Goal: Task Accomplishment & Management: Manage account settings

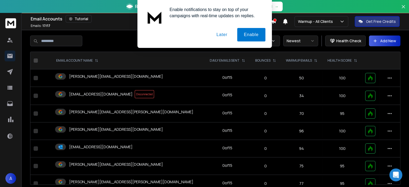
click at [224, 34] on button "Later" at bounding box center [222, 34] width 24 height 13
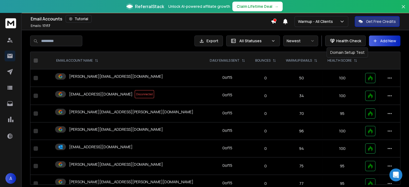
click at [338, 44] on button "Health Check" at bounding box center [345, 40] width 41 height 11
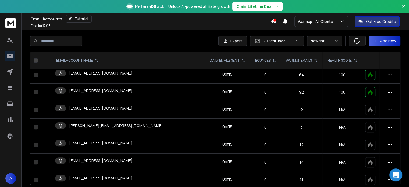
scroll to position [185, 0]
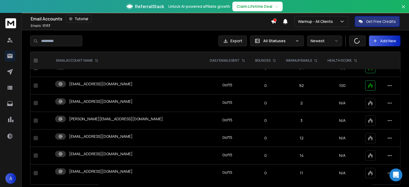
click at [35, 101] on button "button" at bounding box center [36, 103] width 4 height 4
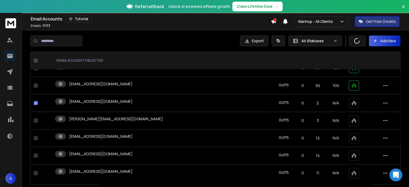
click at [36, 119] on button "button" at bounding box center [36, 120] width 4 height 4
click at [35, 137] on button "button" at bounding box center [36, 138] width 4 height 4
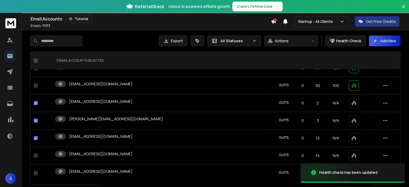
click at [36, 154] on button "button" at bounding box center [36, 155] width 4 height 4
click at [35, 171] on button "button" at bounding box center [36, 173] width 4 height 4
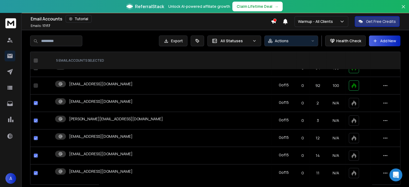
click at [279, 41] on p "Actions" at bounding box center [282, 40] width 14 height 5
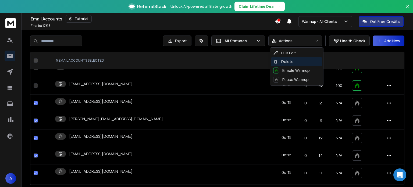
click at [279, 59] on div "Delete" at bounding box center [283, 61] width 20 height 5
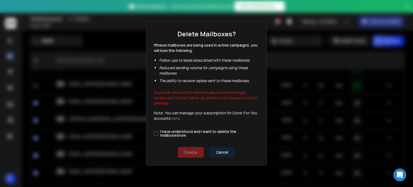
click at [158, 132] on div "I have understood and I want to delete the mailbox es now." at bounding box center [206, 131] width 105 height 12
click at [155, 131] on button "I have understood and I want to delete the mailbox es now." at bounding box center [156, 133] width 4 height 4
click at [197, 150] on button "Delete" at bounding box center [191, 152] width 26 height 11
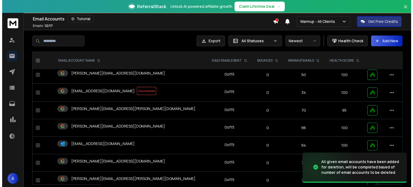
scroll to position [0, 0]
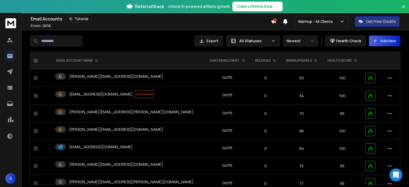
click at [204, 92] on td "0 of 15" at bounding box center [227, 94] width 46 height 14
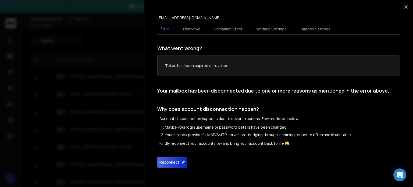
click at [178, 162] on button "Reconnect" at bounding box center [172, 162] width 30 height 11
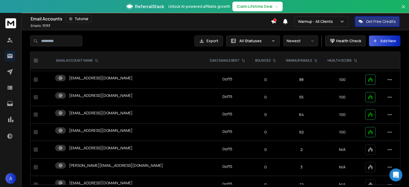
scroll to position [185, 0]
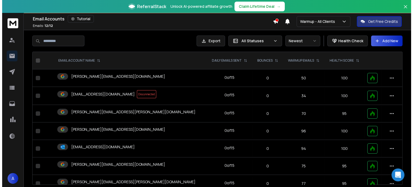
scroll to position [98, 0]
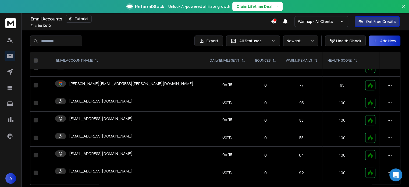
click at [132, 168] on div "[EMAIL_ADDRESS][DOMAIN_NAME]" at bounding box center [128, 171] width 146 height 6
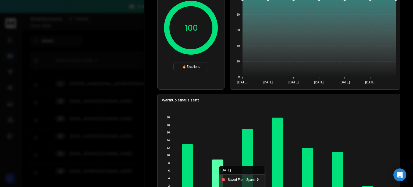
scroll to position [254, 0]
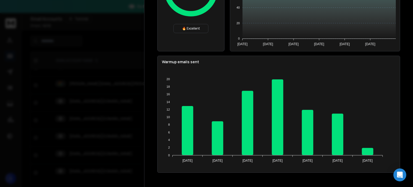
click at [48, 122] on div at bounding box center [206, 93] width 413 height 187
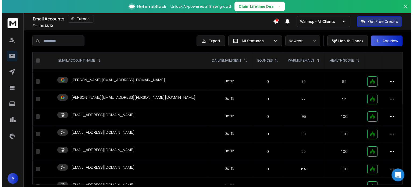
scroll to position [71, 0]
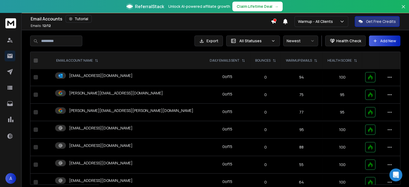
click at [147, 115] on td "[PERSON_NAME][EMAIL_ADDRESS][PERSON_NAME][DOMAIN_NAME]" at bounding box center [128, 111] width 153 height 17
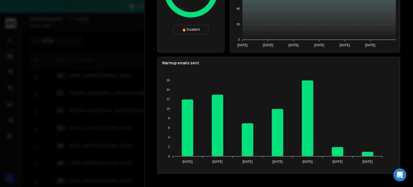
scroll to position [254, 0]
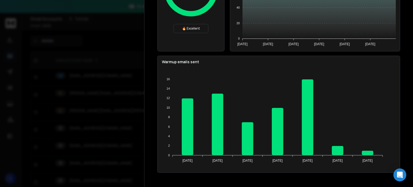
click at [54, 106] on div at bounding box center [206, 93] width 413 height 187
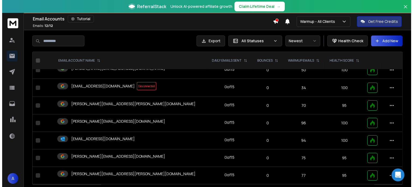
scroll to position [0, 0]
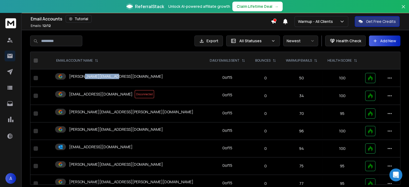
copy p "bornoutdoor.com"
drag, startPoint x: 119, startPoint y: 75, endPoint x: 83, endPoint y: 77, distance: 36.1
click at [83, 77] on div "[PERSON_NAME][EMAIL_ADDRESS][DOMAIN_NAME]" at bounding box center [128, 76] width 146 height 6
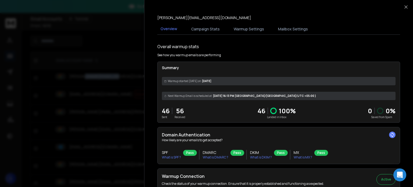
click at [50, 92] on div at bounding box center [206, 93] width 413 height 187
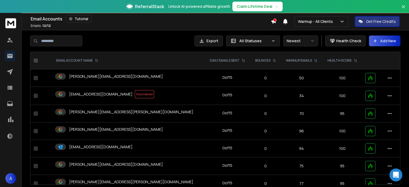
click at [146, 76] on div "[PERSON_NAME][EMAIL_ADDRESS][DOMAIN_NAME]" at bounding box center [128, 76] width 146 height 6
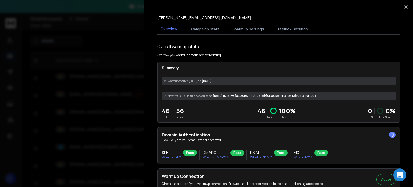
click at [198, 27] on button "Campaign Stats" at bounding box center [205, 29] width 35 height 12
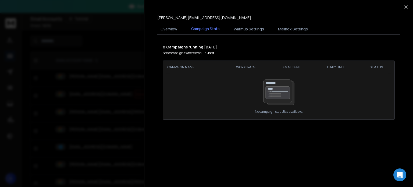
click at [243, 21] on div "stuart@bornoutdoor.com Overview Campaign Stats Warmup Settings Mailbox Settings…" at bounding box center [278, 69] width 255 height 127
click at [243, 23] on div "stuart@bornoutdoor.com Overview Campaign Stats Warmup Settings Mailbox Settings…" at bounding box center [278, 69] width 255 height 127
click at [243, 26] on button "Warmup Settings" at bounding box center [248, 29] width 37 height 12
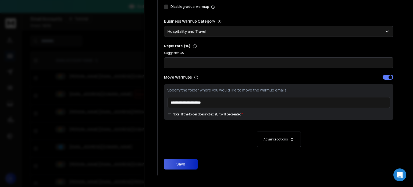
scroll to position [146, 0]
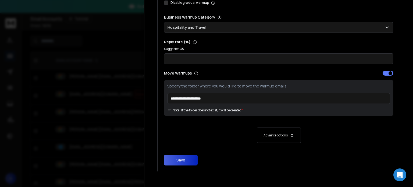
click at [274, 132] on div "Advance options" at bounding box center [279, 134] width 44 height 15
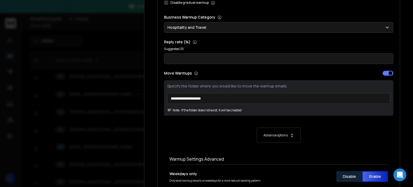
click at [350, 172] on button "Disable" at bounding box center [349, 176] width 26 height 11
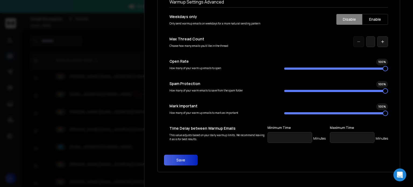
click at [190, 159] on button "Save" at bounding box center [181, 159] width 34 height 11
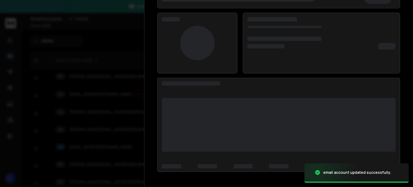
scroll to position [167, 0]
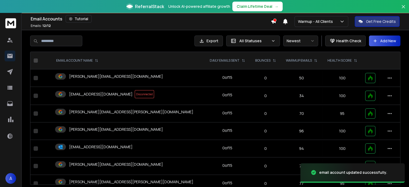
click at [143, 106] on td "[PERSON_NAME][EMAIL_ADDRESS][PERSON_NAME][DOMAIN_NAME]" at bounding box center [128, 113] width 153 height 17
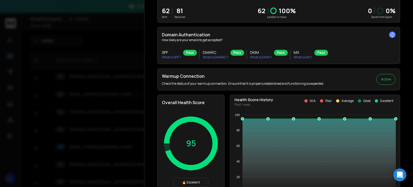
scroll to position [0, 0]
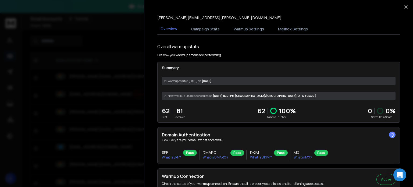
click at [259, 28] on button "Warmup Settings" at bounding box center [248, 29] width 37 height 12
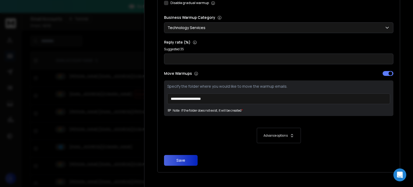
scroll to position [146, 0]
click at [291, 129] on div "Advance options" at bounding box center [279, 134] width 44 height 15
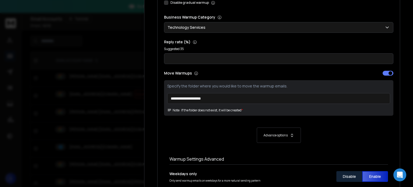
click at [341, 179] on button "Disable" at bounding box center [349, 176] width 26 height 11
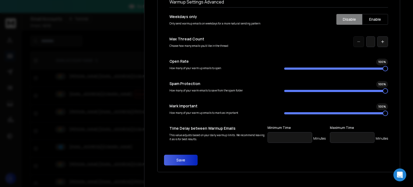
click at [193, 159] on button "Save" at bounding box center [181, 159] width 34 height 11
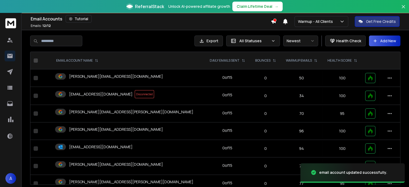
click at [116, 126] on div "[PERSON_NAME][EMAIL_ADDRESS][DOMAIN_NAME]" at bounding box center [128, 129] width 146 height 6
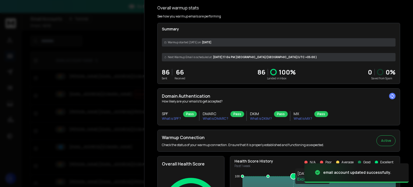
click at [65, 98] on div at bounding box center [206, 93] width 413 height 187
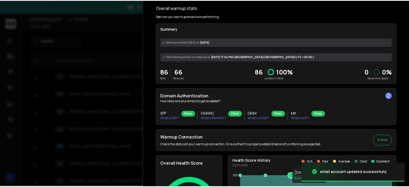
scroll to position [27, 0]
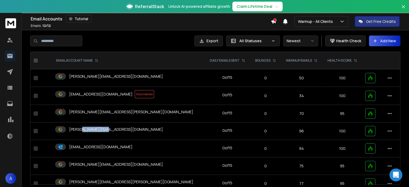
drag, startPoint x: 113, startPoint y: 127, endPoint x: 82, endPoint y: 132, distance: 31.3
click at [82, 132] on div "[PERSON_NAME][EMAIL_ADDRESS][DOMAIN_NAME]" at bounding box center [128, 129] width 146 height 6
copy p "vbexits.com"
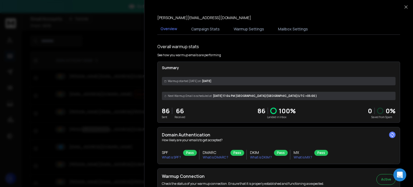
click at [97, 109] on div at bounding box center [206, 93] width 413 height 187
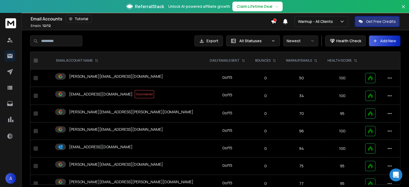
click at [402, 5] on icon "Close banner" at bounding box center [403, 6] width 5 height 5
